Goal: Communication & Community: Answer question/provide support

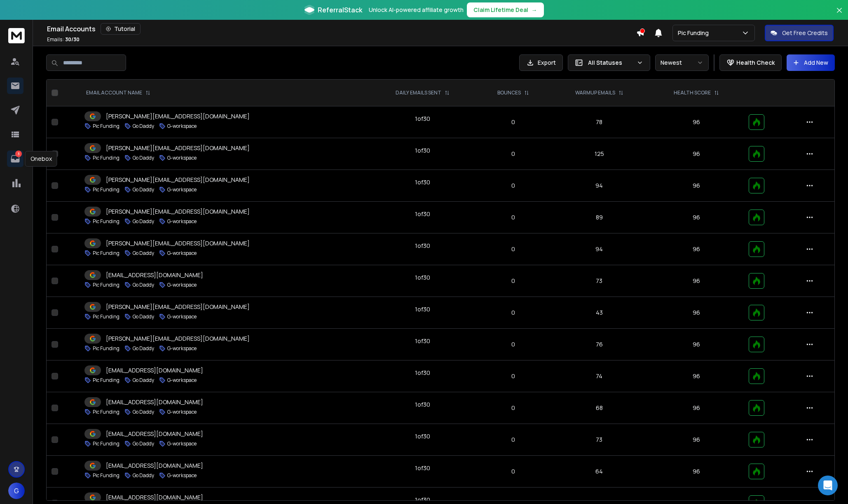
click at [10, 160] on icon at bounding box center [15, 159] width 10 height 10
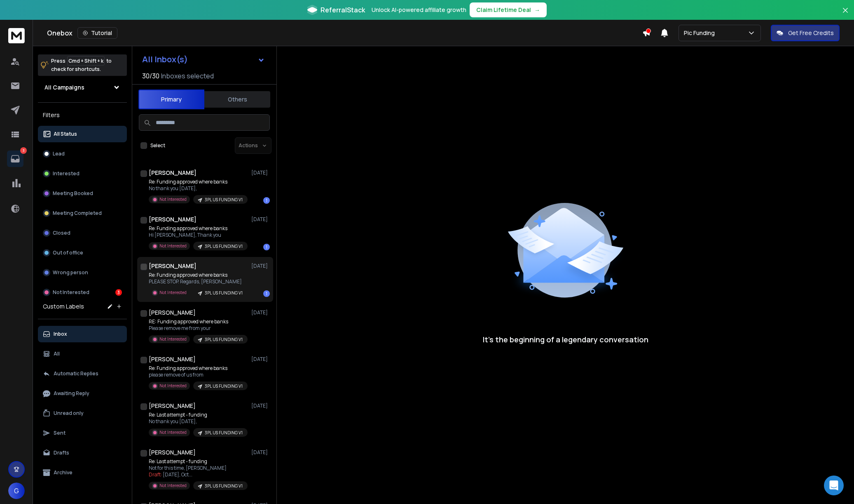
click at [220, 288] on div "3PL US FUNDING V1" at bounding box center [220, 292] width 54 height 9
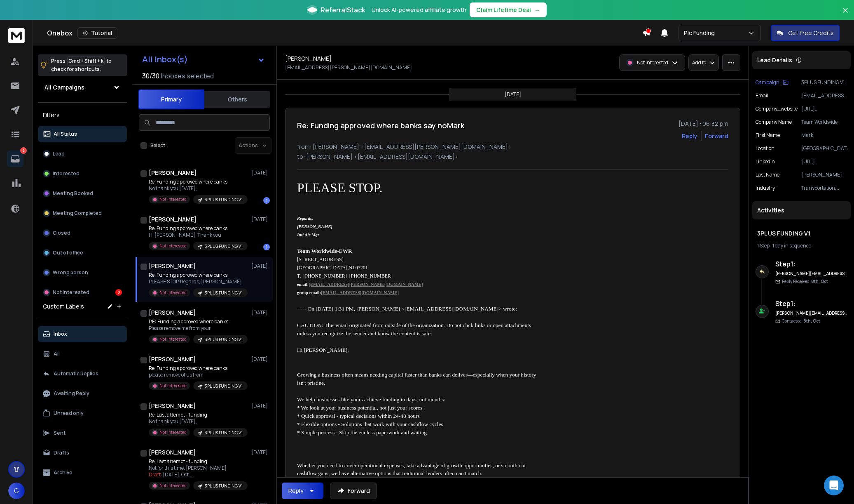
click at [712, 65] on icon at bounding box center [713, 63] width 6 height 6
click at [737, 63] on button "button" at bounding box center [731, 62] width 18 height 16
click at [710, 135] on div "Block domain" at bounding box center [707, 134] width 47 height 8
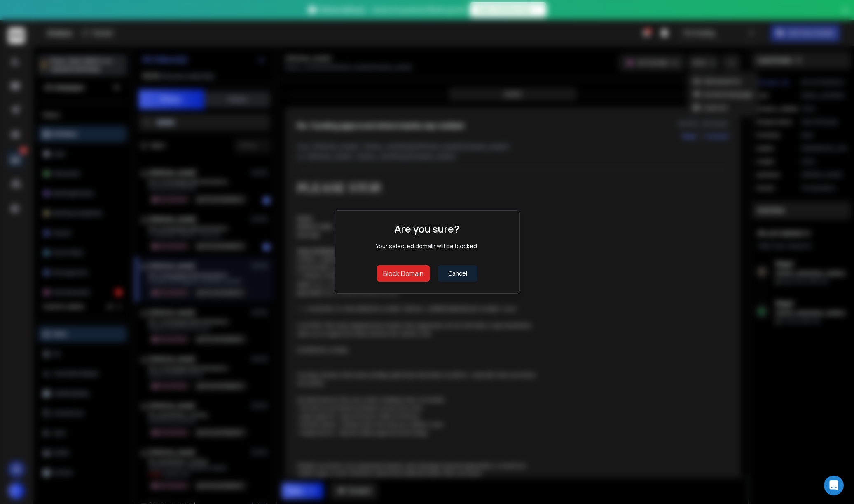
drag, startPoint x: 467, startPoint y: 274, endPoint x: 669, endPoint y: 169, distance: 227.2
click at [467, 274] on button "Cancel" at bounding box center [458, 273] width 40 height 16
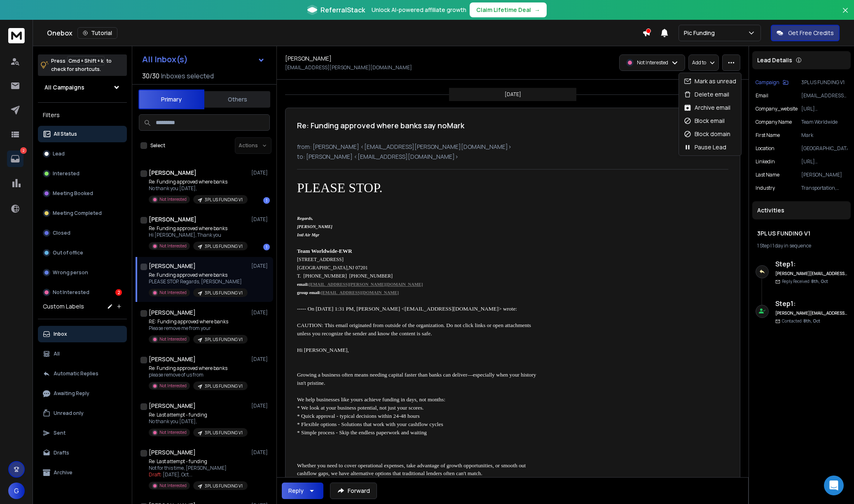
click at [728, 59] on icon "button" at bounding box center [731, 62] width 7 height 7
click at [708, 122] on div "Block email" at bounding box center [704, 121] width 41 height 8
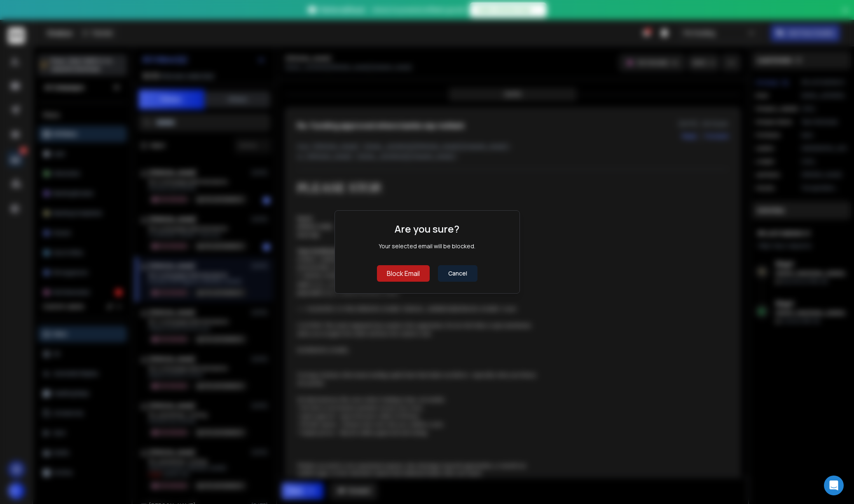
click at [410, 278] on button "Block Email" at bounding box center [403, 273] width 53 height 16
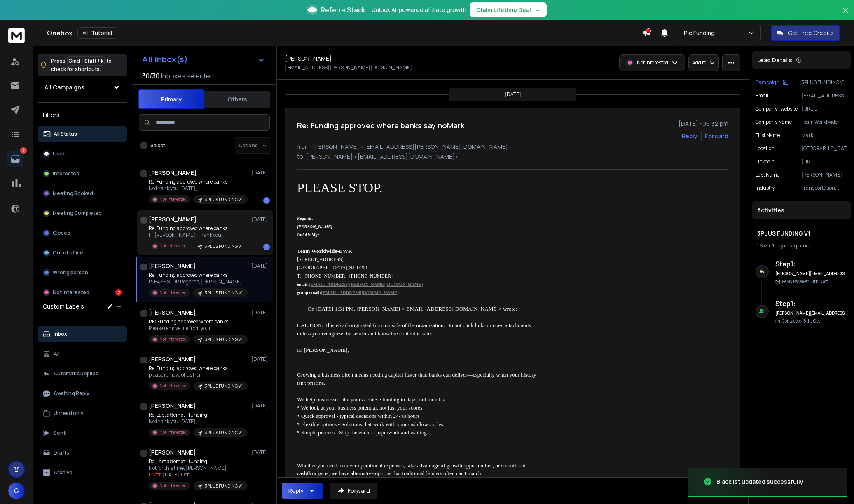
click at [171, 229] on p "Re: Funding approved where banks" at bounding box center [198, 228] width 99 height 7
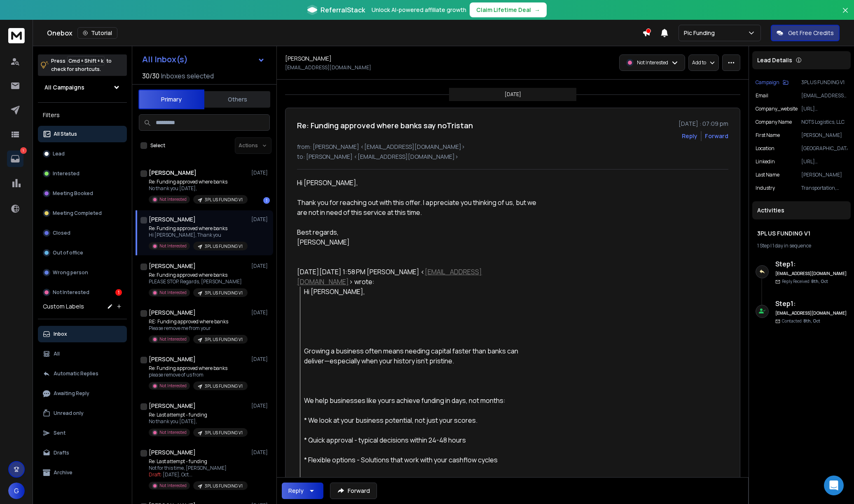
click at [692, 136] on button "Reply" at bounding box center [690, 136] width 16 height 8
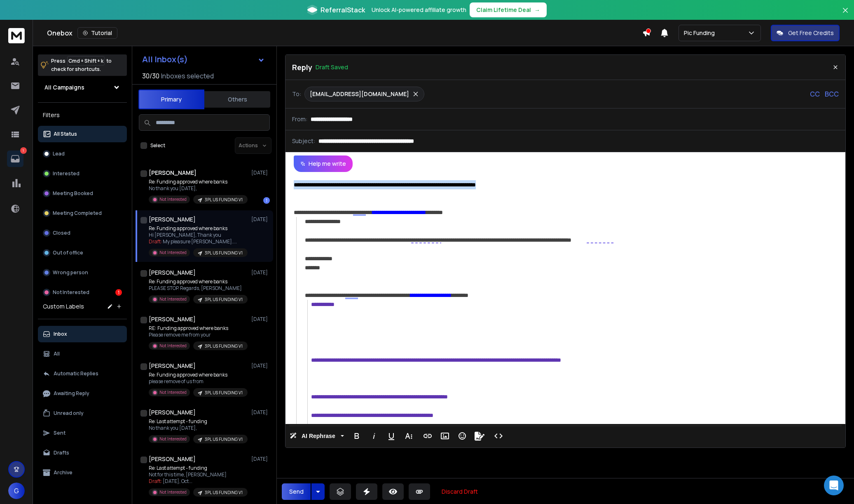
drag, startPoint x: 519, startPoint y: 185, endPoint x: 286, endPoint y: 180, distance: 233.3
click at [286, 180] on div "**********" at bounding box center [566, 298] width 560 height 252
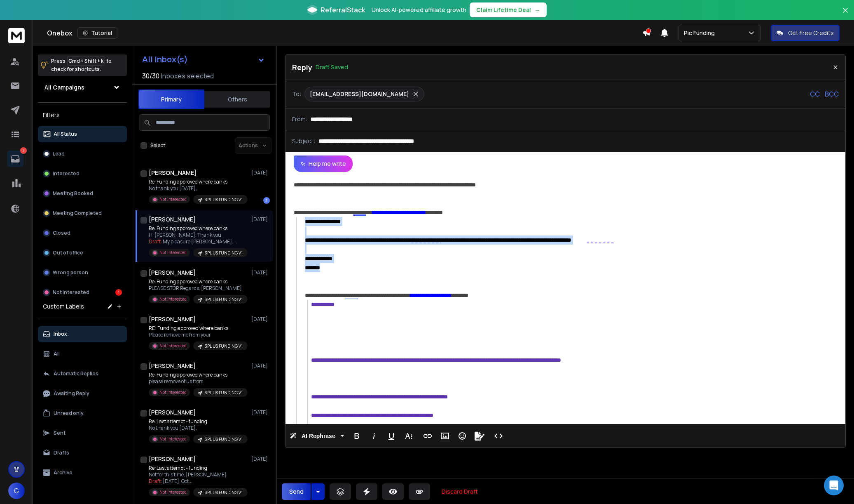
drag, startPoint x: 337, startPoint y: 266, endPoint x: 299, endPoint y: 225, distance: 55.7
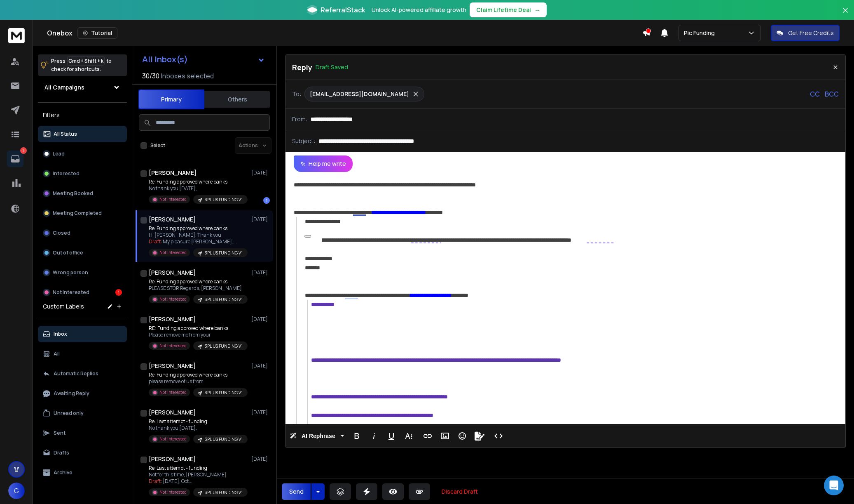
click at [333, 190] on div at bounding box center [565, 193] width 543 height 9
drag, startPoint x: 293, startPoint y: 185, endPoint x: 562, endPoint y: 194, distance: 268.8
click at [562, 194] on div "**********" at bounding box center [566, 298] width 560 height 252
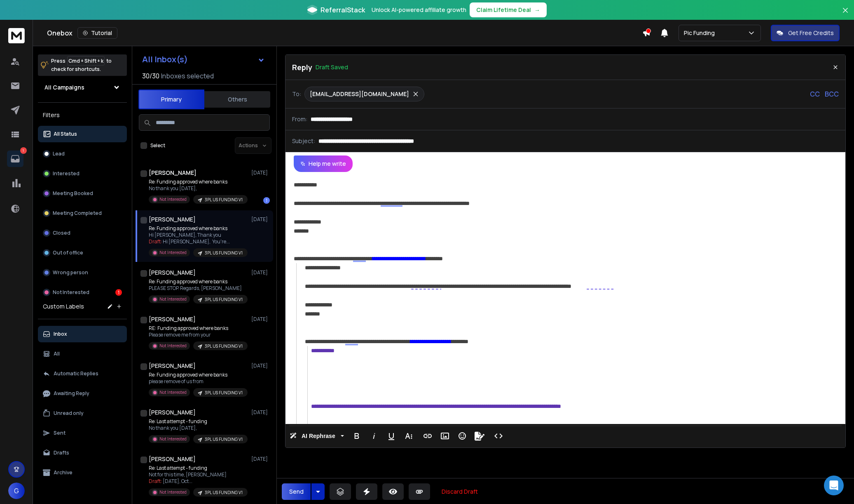
click at [379, 204] on div "**********" at bounding box center [561, 207] width 535 height 55
drag, startPoint x: 419, startPoint y: 204, endPoint x: 402, endPoint y: 203, distance: 17.7
click at [402, 203] on div "**********" at bounding box center [561, 207] width 535 height 55
click at [298, 491] on button "Send" at bounding box center [296, 491] width 29 height 16
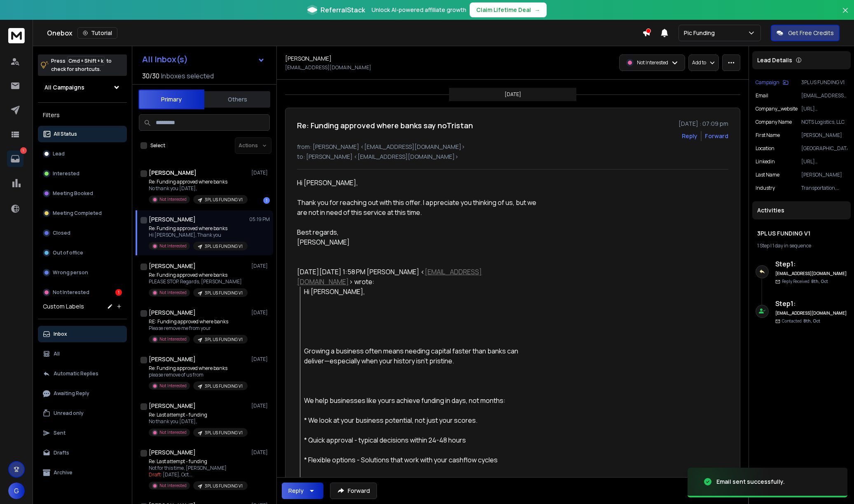
click at [177, 228] on p "Re: Funding approved where banks" at bounding box center [198, 228] width 99 height 7
click at [677, 65] on div "Not Interested" at bounding box center [652, 63] width 65 height 16
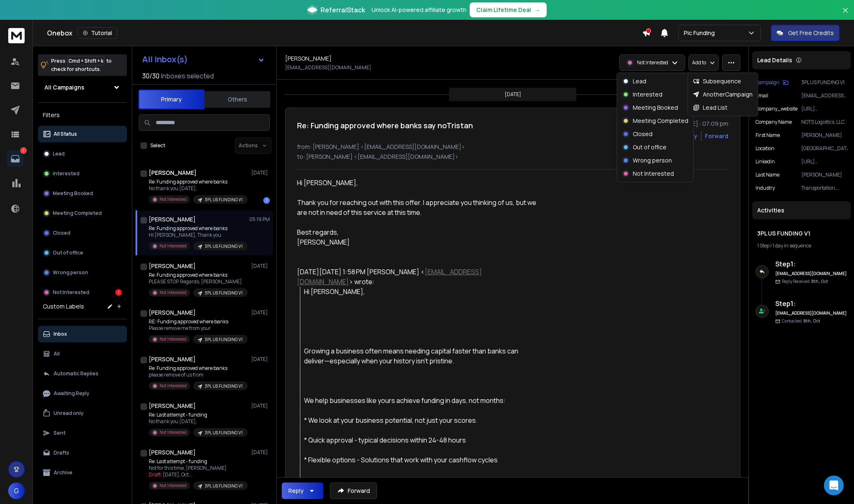
click at [712, 63] on icon at bounding box center [712, 62] width 5 height 2
click at [728, 63] on icon "button" at bounding box center [731, 62] width 6 height 1
click at [664, 50] on div "[PERSON_NAME] [PERSON_NAME] [PERSON_NAME][EMAIL_ADDRESS][DOMAIN_NAME] Not Inter…" at bounding box center [513, 62] width 472 height 33
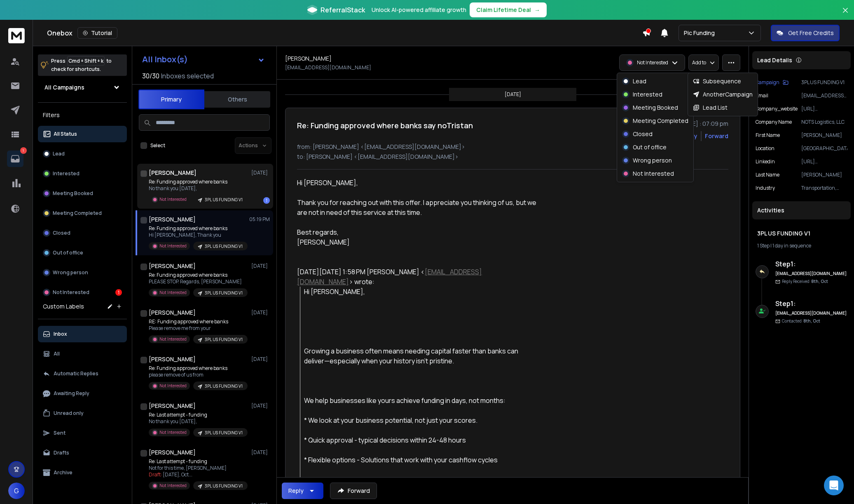
click at [194, 188] on p "No thank you [DATE]," at bounding box center [198, 188] width 99 height 7
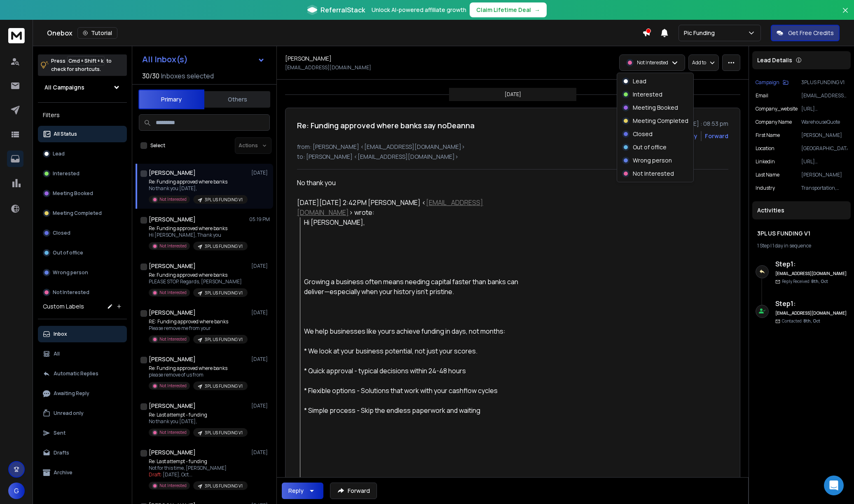
click at [677, 65] on icon at bounding box center [675, 62] width 7 height 7
click at [655, 174] on p "Not Interested" at bounding box center [653, 173] width 41 height 8
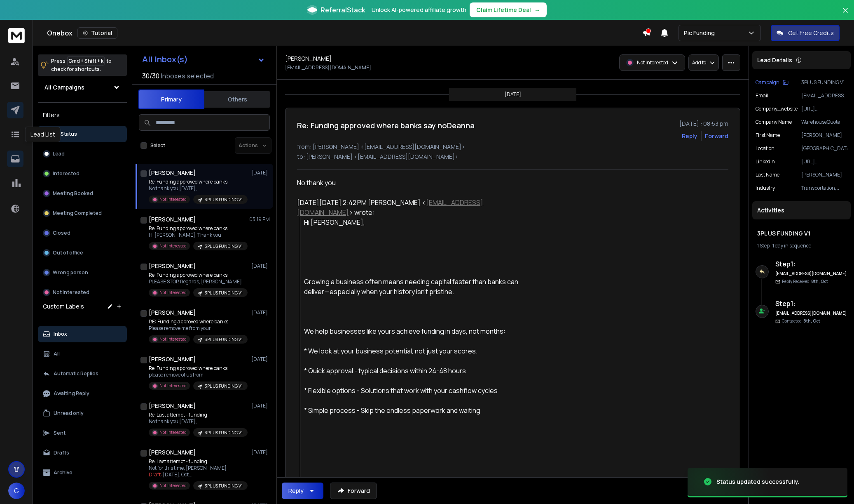
click at [12, 113] on icon at bounding box center [15, 110] width 10 height 10
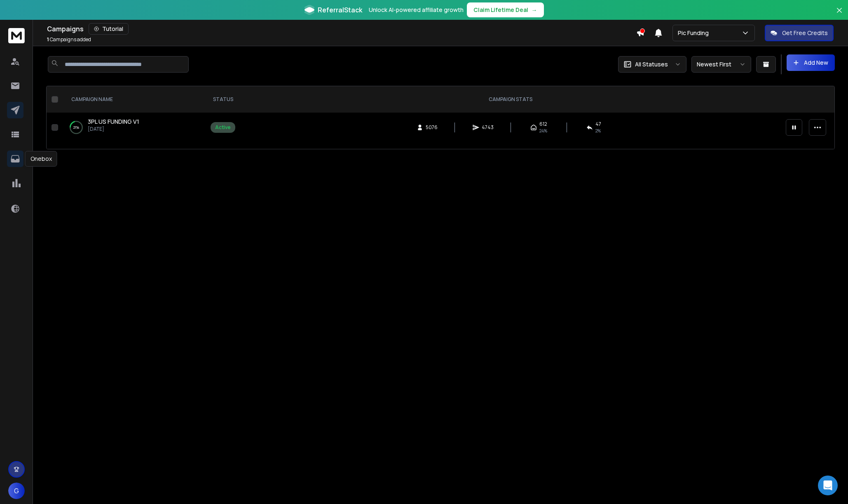
click at [13, 159] on icon at bounding box center [15, 158] width 9 height 7
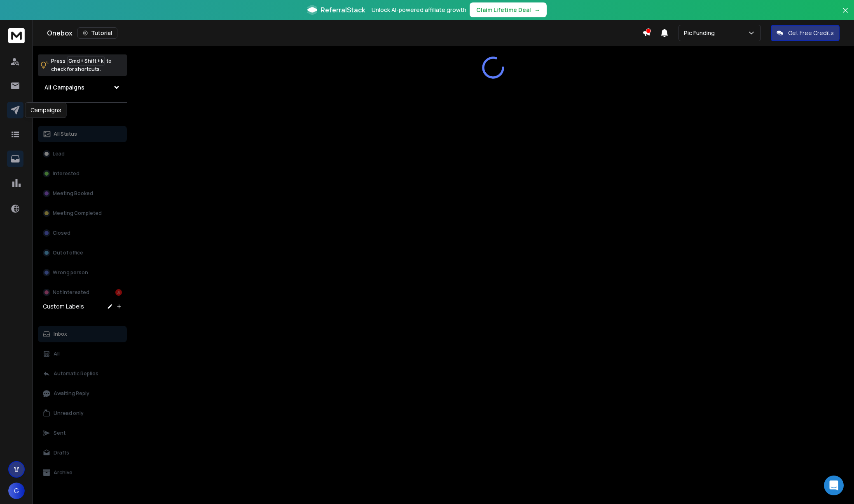
click at [14, 106] on icon at bounding box center [15, 110] width 10 height 10
